Goal: Task Accomplishment & Management: Use online tool/utility

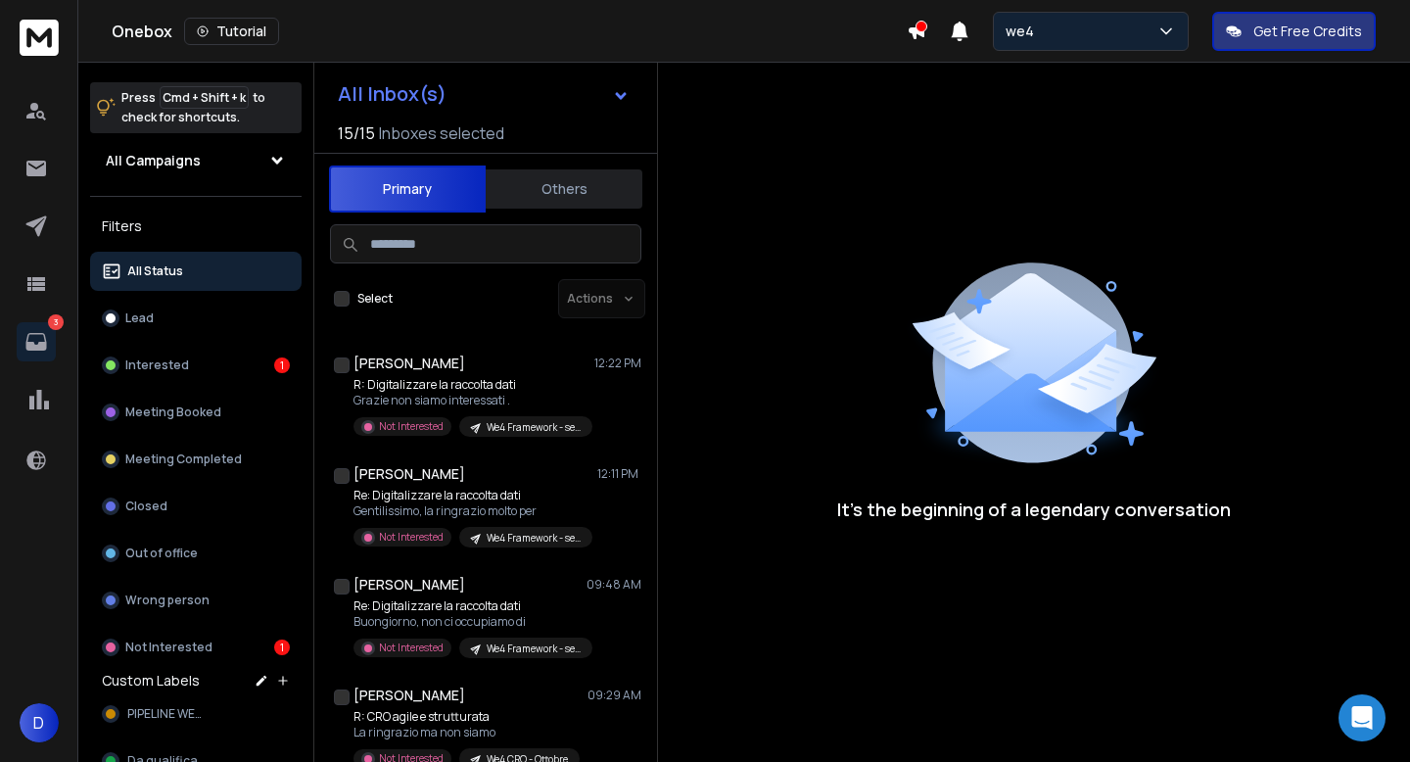
click at [1148, 32] on div "we4" at bounding box center [1091, 32] width 170 height 20
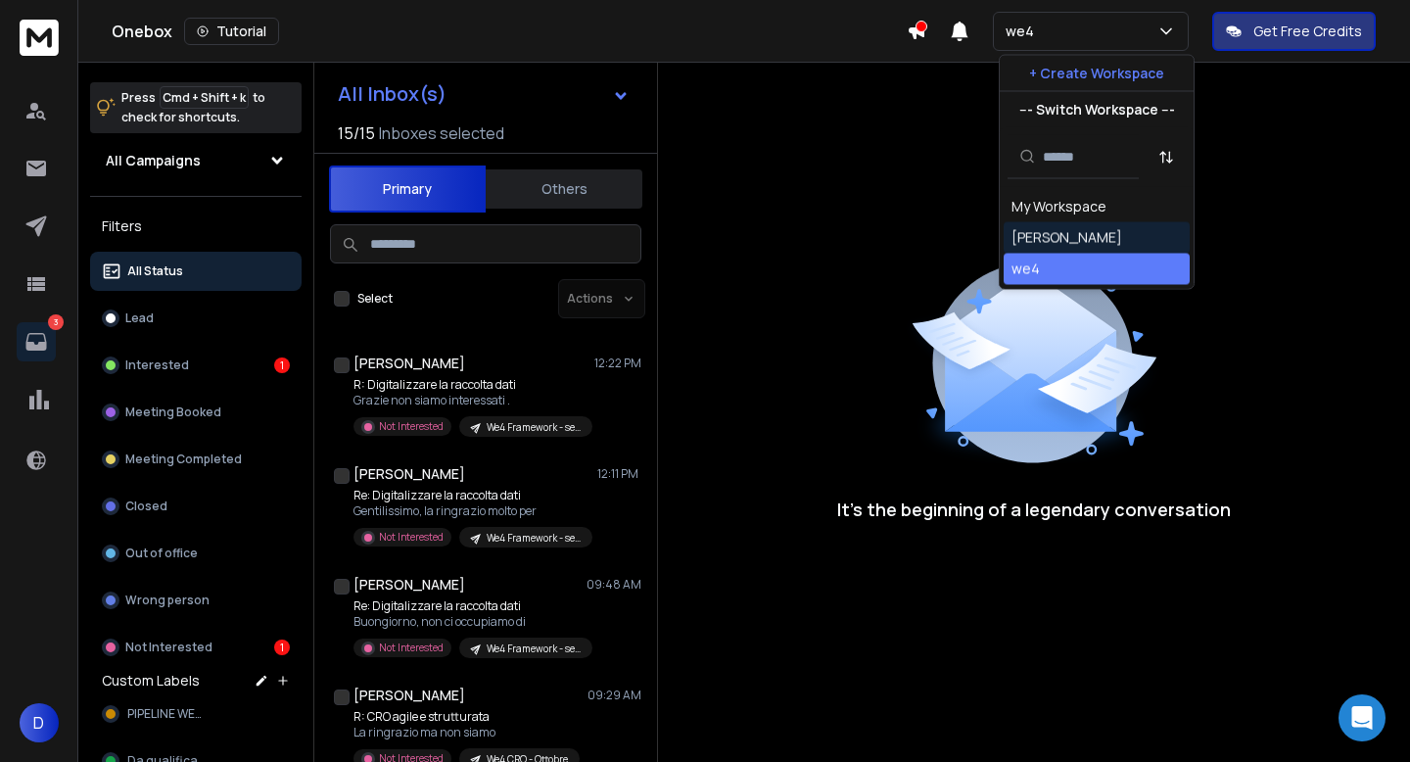
click at [1122, 232] on div "[PERSON_NAME]" at bounding box center [1097, 237] width 186 height 31
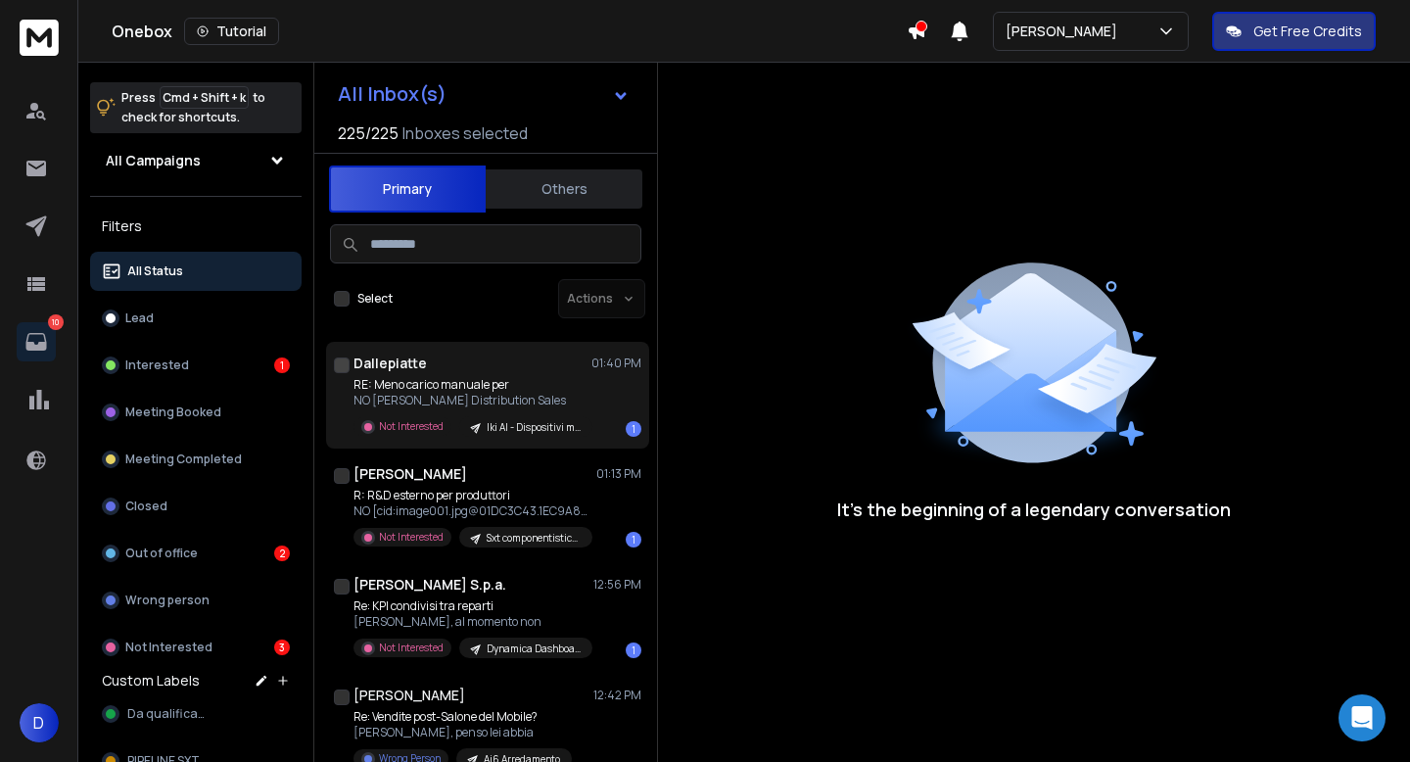
click at [544, 375] on div "Dallepiatte 01:40 PM RE: Meno carico manuale per NO [PERSON_NAME] Distribution …" at bounding box center [498, 395] width 288 height 83
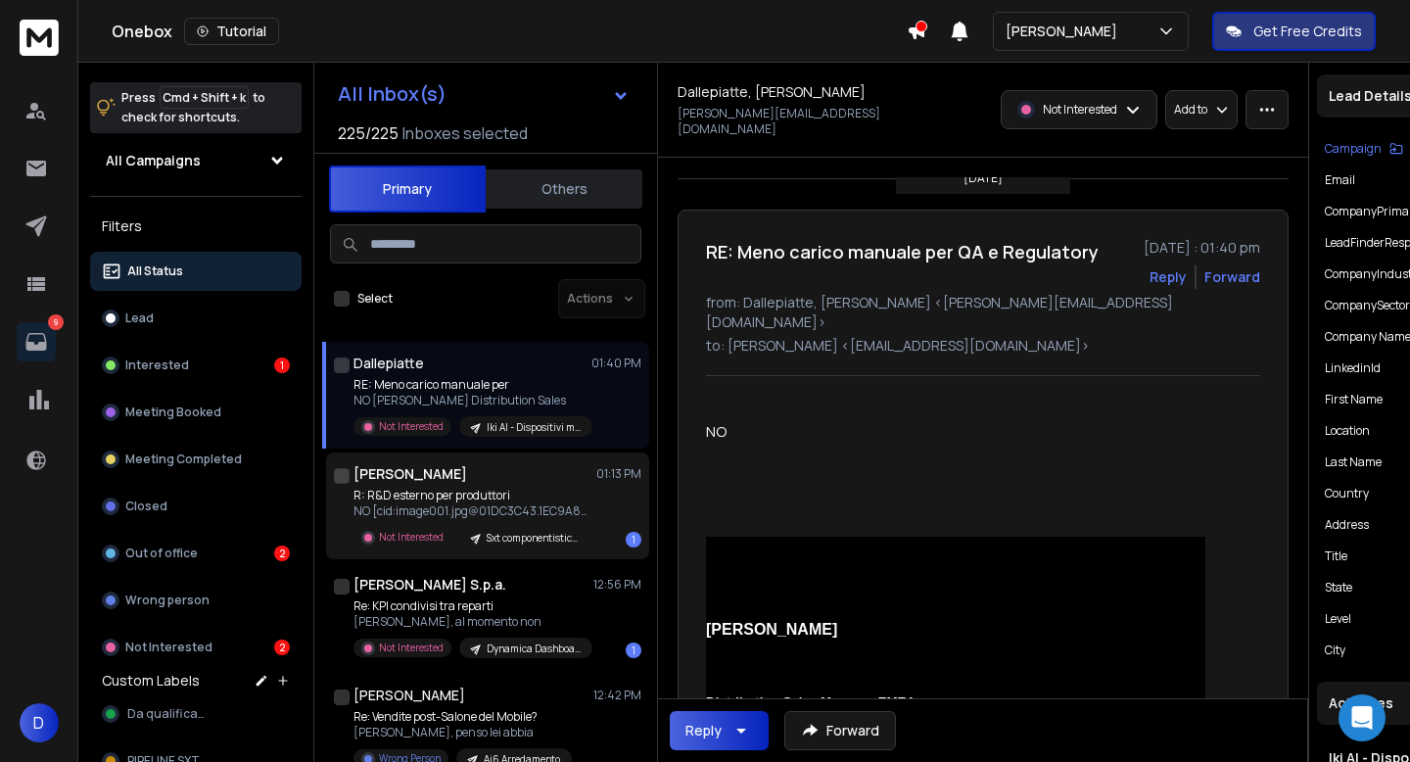
scroll to position [32, 0]
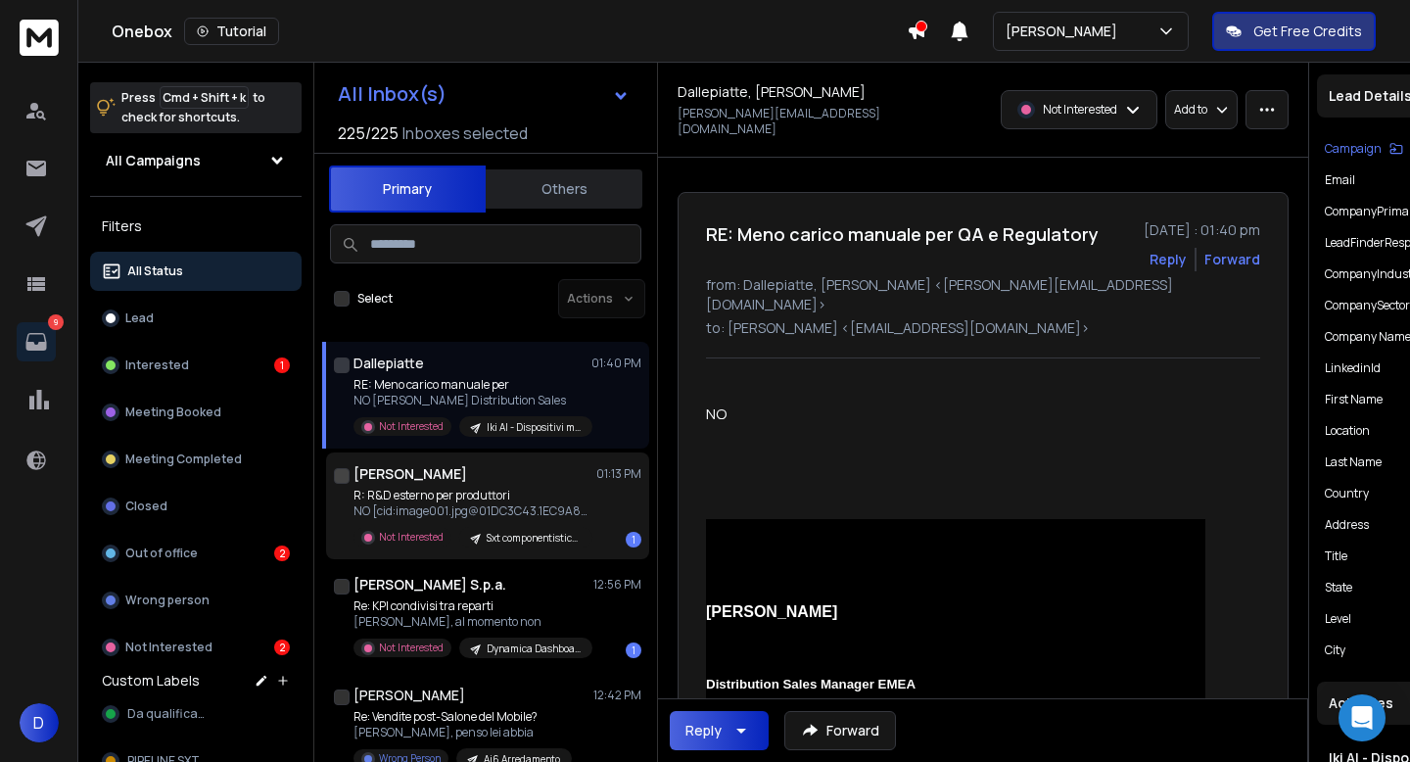
click at [616, 484] on div "[PERSON_NAME] 01:13 PM R: R&D esterno per produttori NO [cid:image001.jpg@01DC3…" at bounding box center [498, 505] width 288 height 83
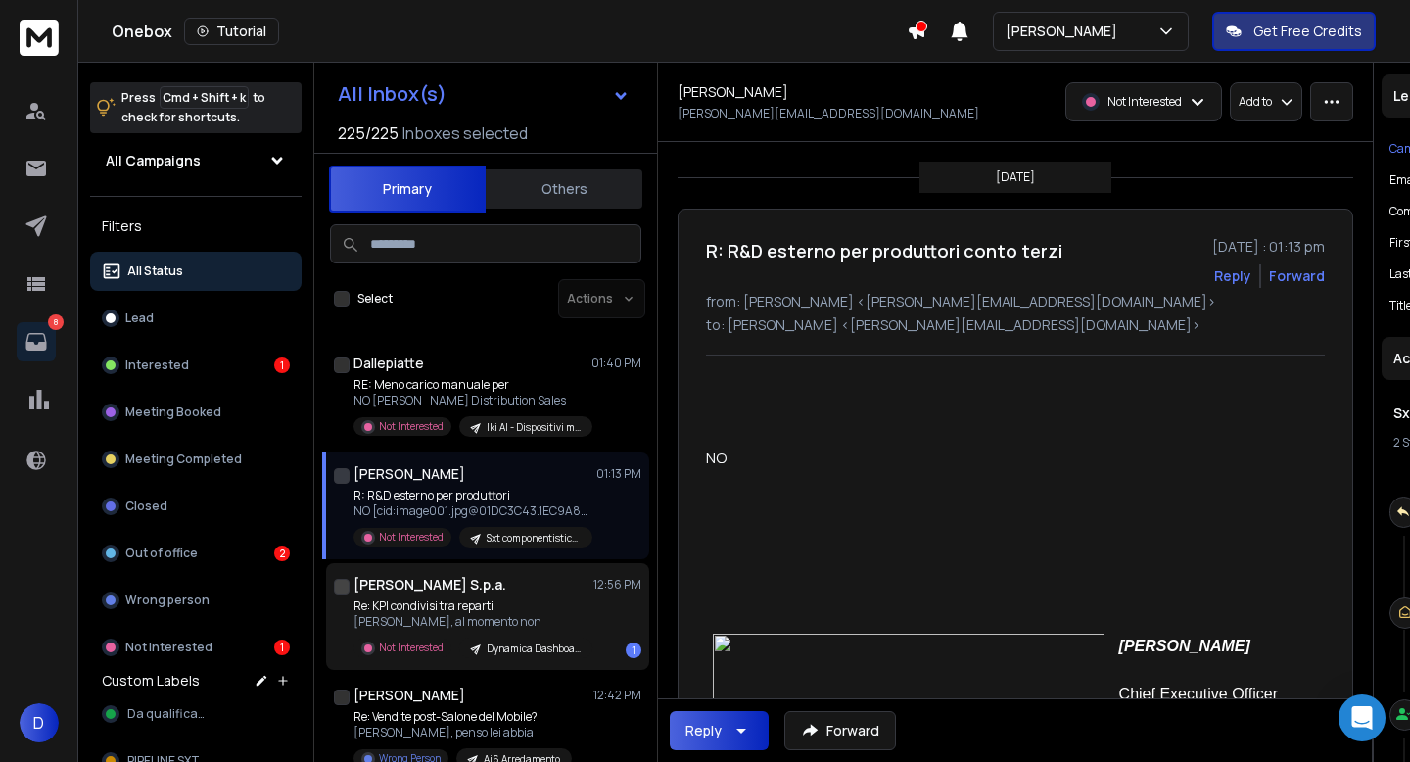
click at [620, 584] on p "12:56 PM" at bounding box center [618, 585] width 48 height 16
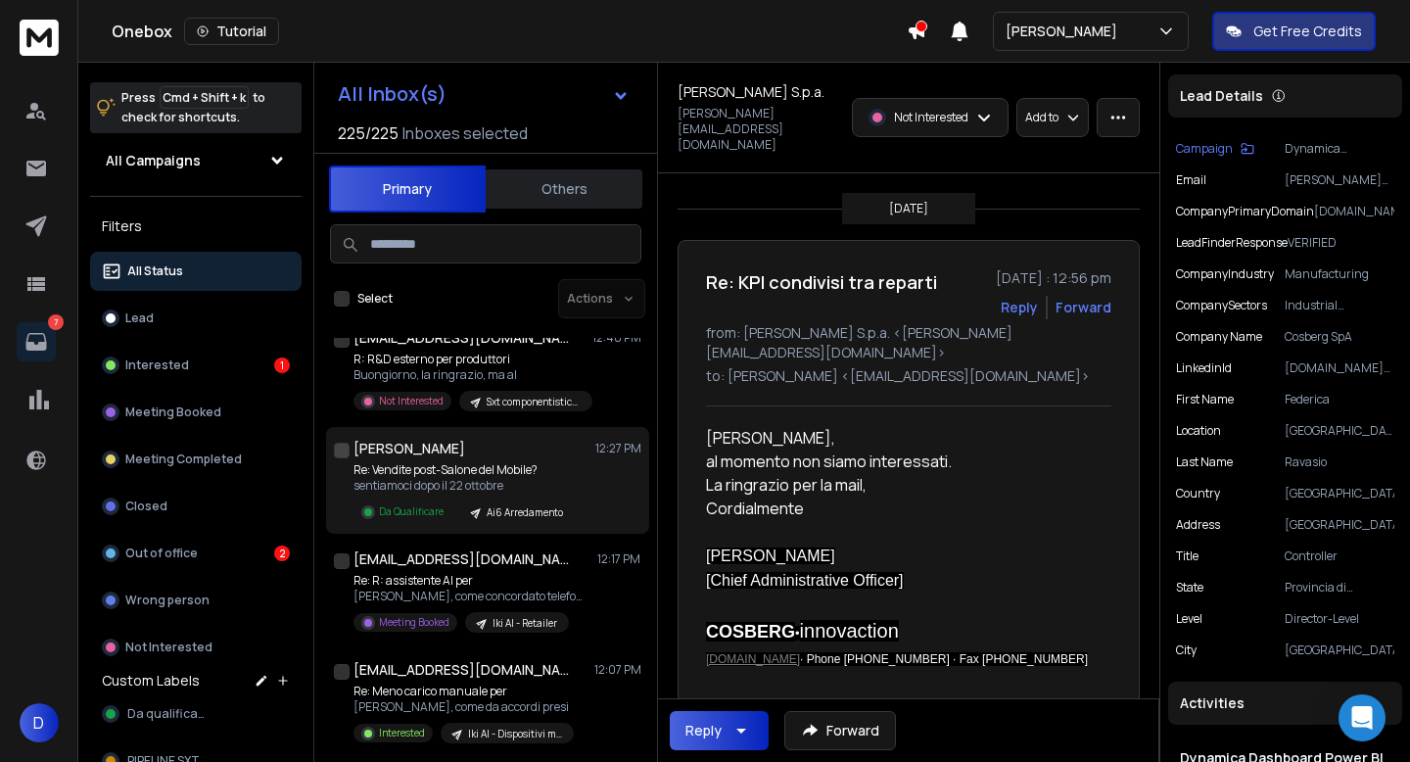
scroll to position [470, 0]
